Goal: Communication & Community: Ask a question

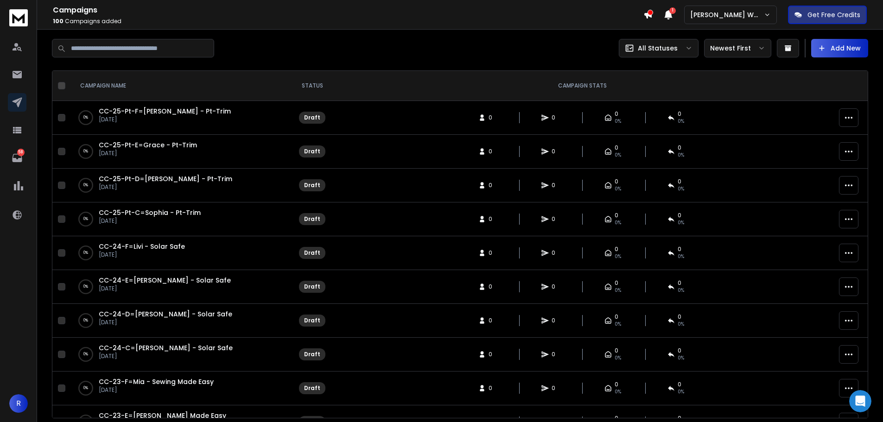
click at [859, 401] on icon "Open Intercom Messenger" at bounding box center [860, 401] width 15 height 15
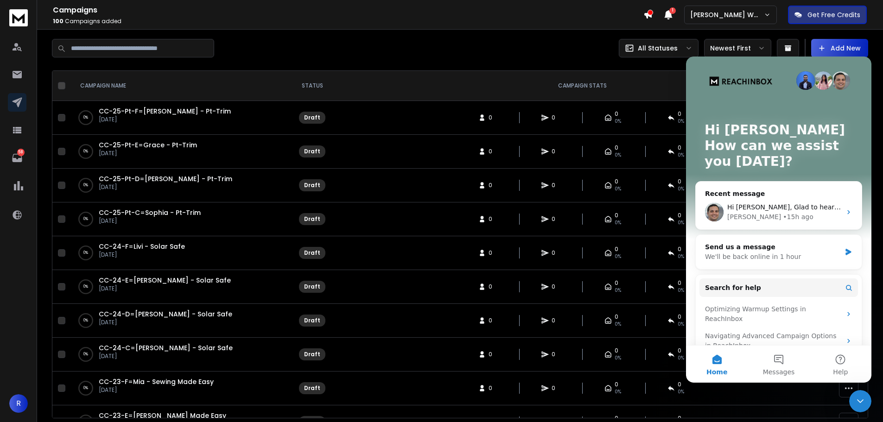
click at [858, 400] on icon "Close Intercom Messenger" at bounding box center [860, 401] width 6 height 4
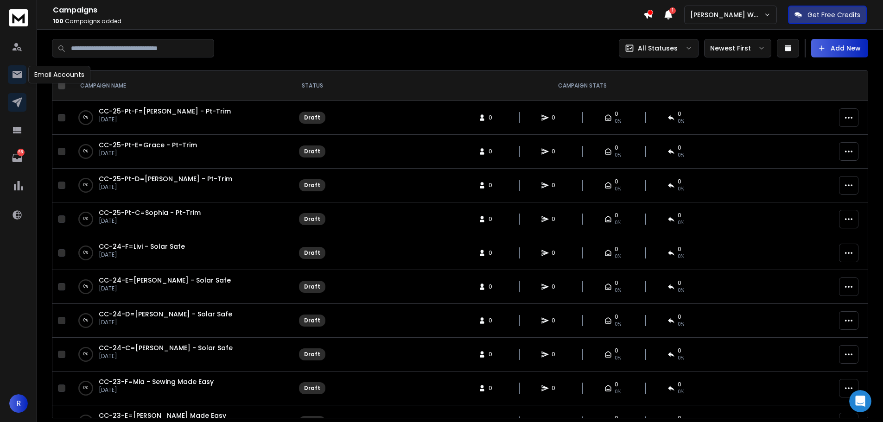
click at [17, 72] on icon at bounding box center [17, 74] width 9 height 7
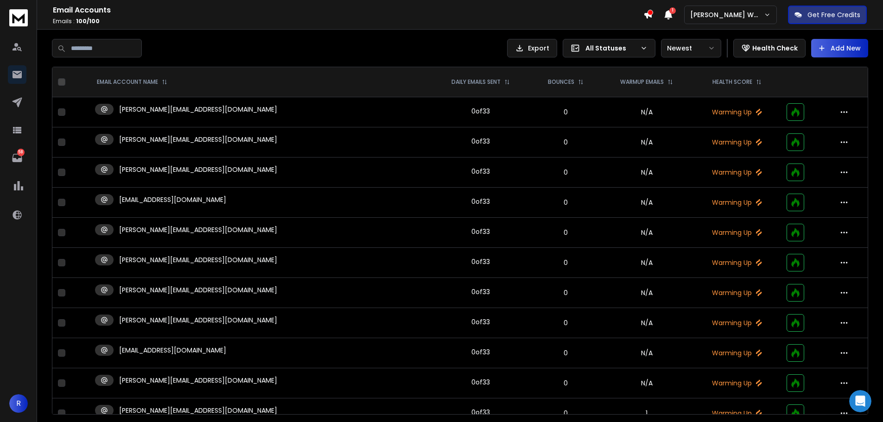
click at [858, 401] on icon "Open Intercom Messenger" at bounding box center [860, 401] width 15 height 15
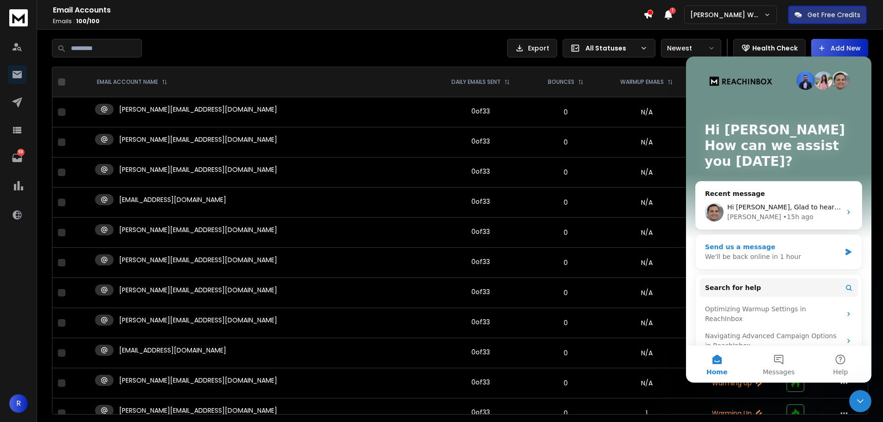
click at [783, 250] on div "Send us a message" at bounding box center [773, 247] width 136 height 10
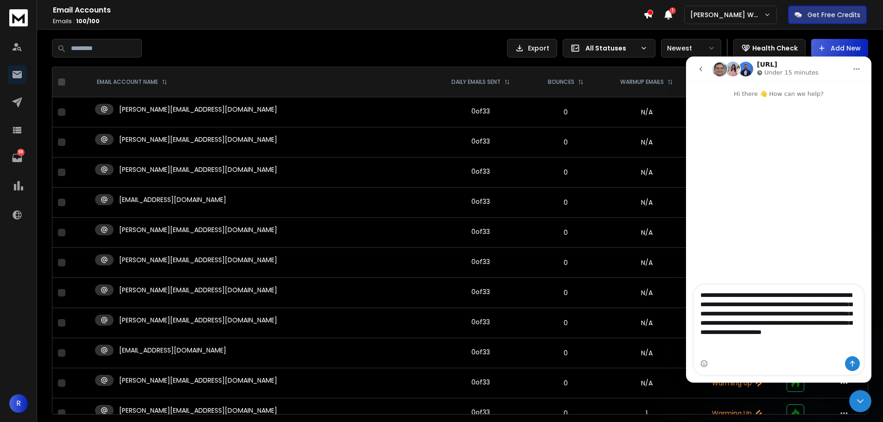
type textarea "**********"
click at [856, 362] on button "Send a message…" at bounding box center [852, 363] width 15 height 15
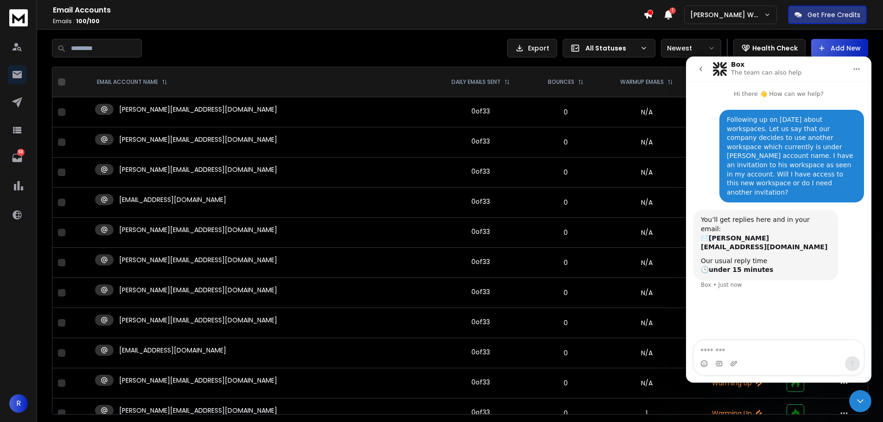
click at [858, 397] on icon "Close Intercom Messenger" at bounding box center [859, 401] width 11 height 11
